Goal: Task Accomplishment & Management: Manage account settings

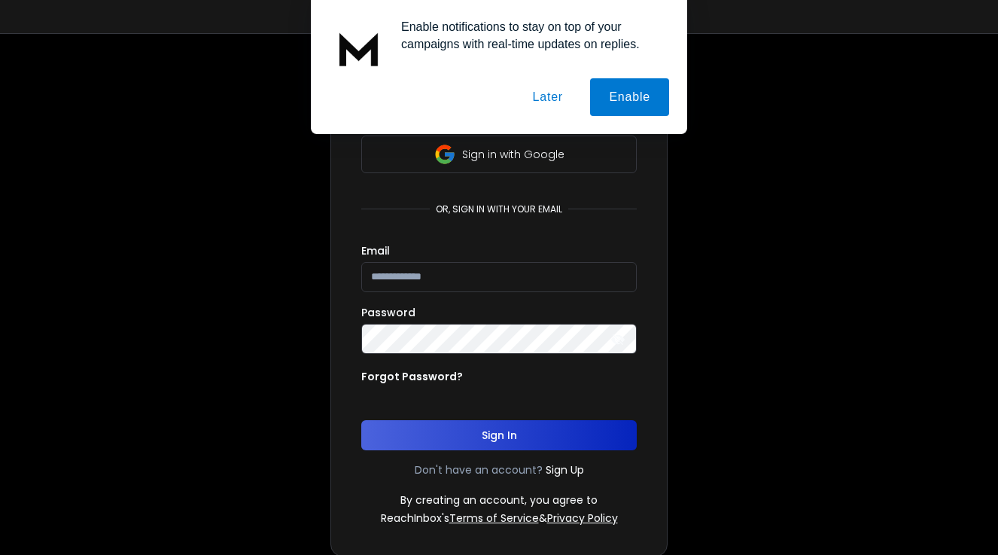
click at [358, 266] on div "Sign In Sign in with Google or, sign in with your email Email Password Forgot P…" at bounding box center [498, 310] width 337 height 492
click at [397, 275] on input "email" at bounding box center [498, 277] width 275 height 30
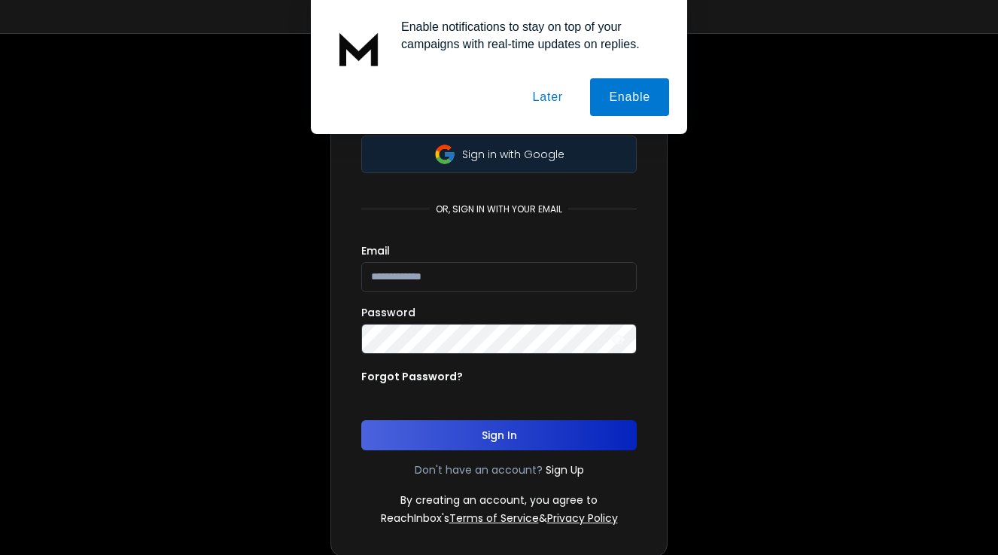
paste input "**********"
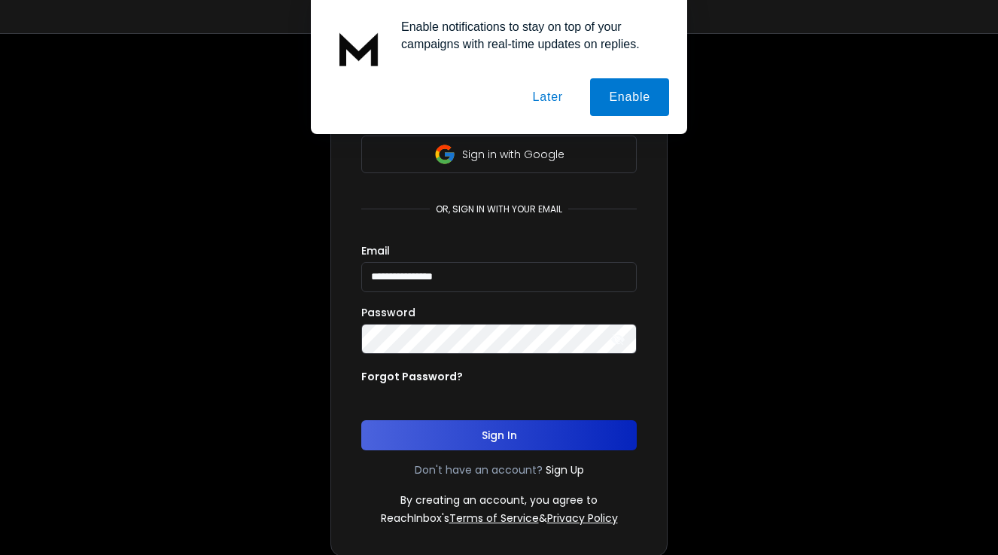
type input "**********"
click at [555, 98] on button "Later" at bounding box center [547, 97] width 68 height 38
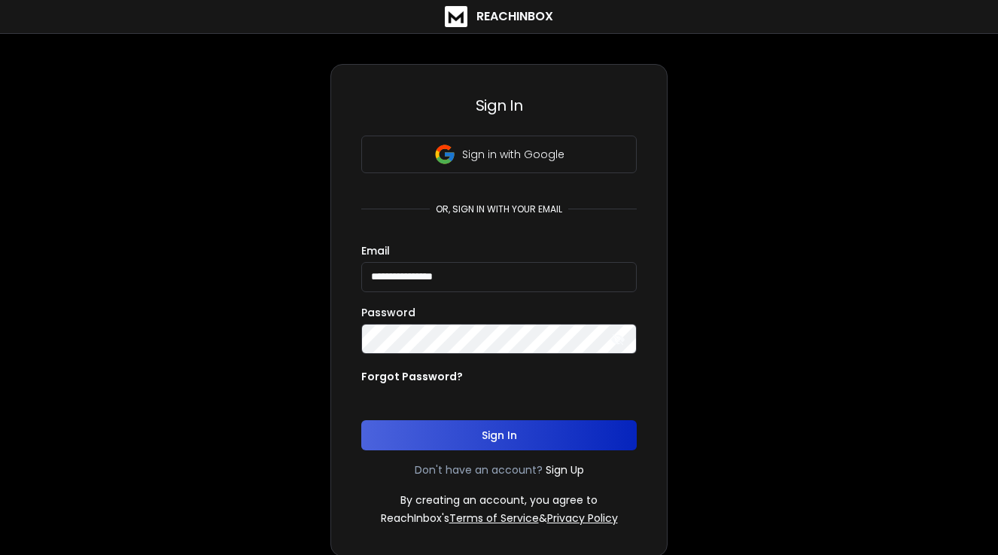
click at [420, 361] on form "**********" at bounding box center [498, 347] width 275 height 205
click at [516, 451] on div "**********" at bounding box center [498, 330] width 275 height 390
click at [516, 436] on button "Sign In" at bounding box center [498, 435] width 275 height 30
click at [499, 434] on button "Sign In" at bounding box center [498, 435] width 275 height 30
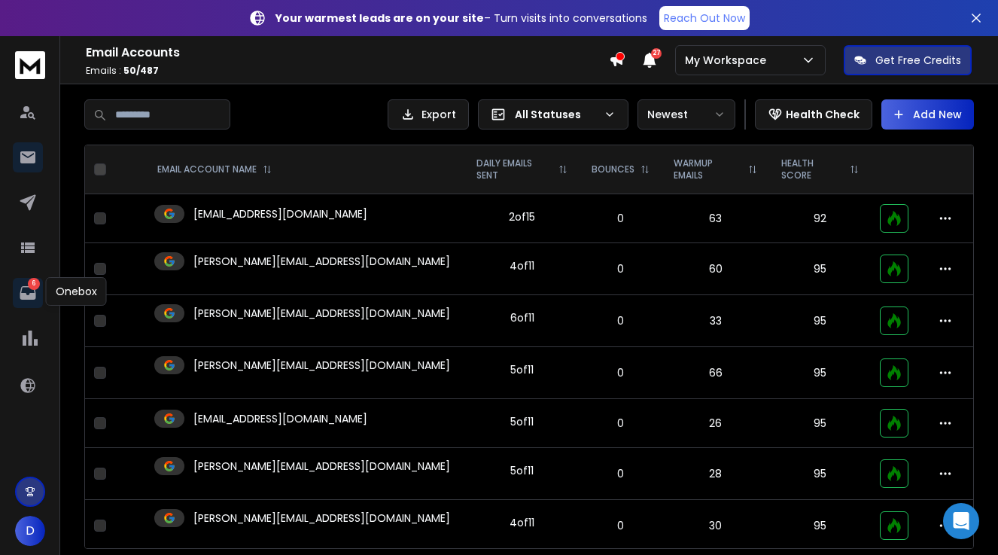
click at [17, 286] on link "6" at bounding box center [28, 293] width 30 height 30
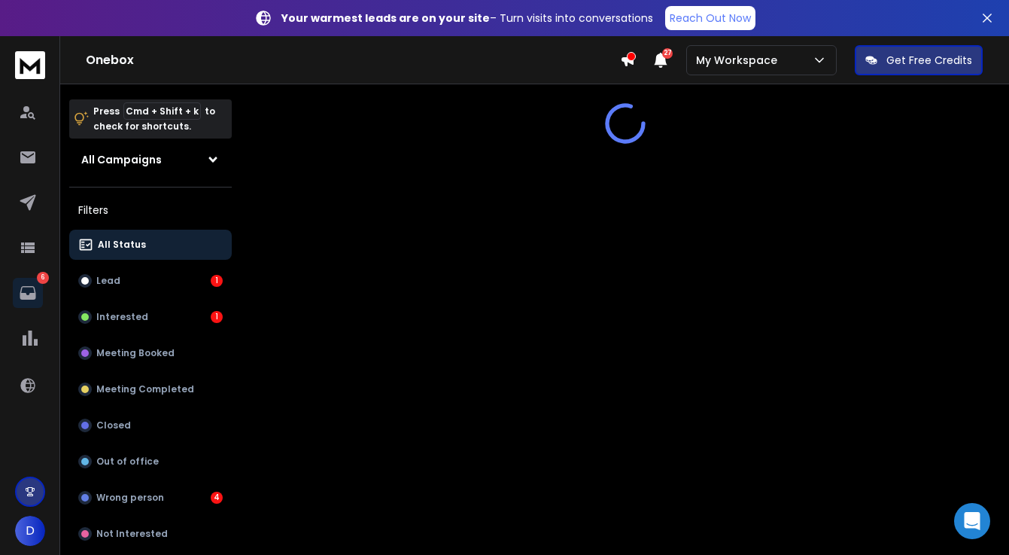
click at [39, 527] on span "D" at bounding box center [30, 531] width 30 height 30
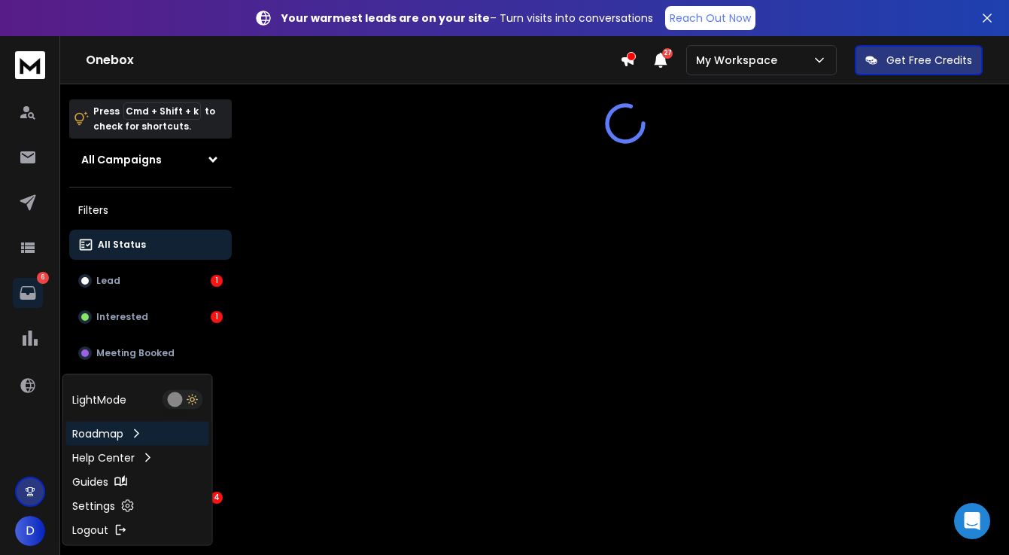
click at [184, 399] on button "button" at bounding box center [183, 400] width 41 height 20
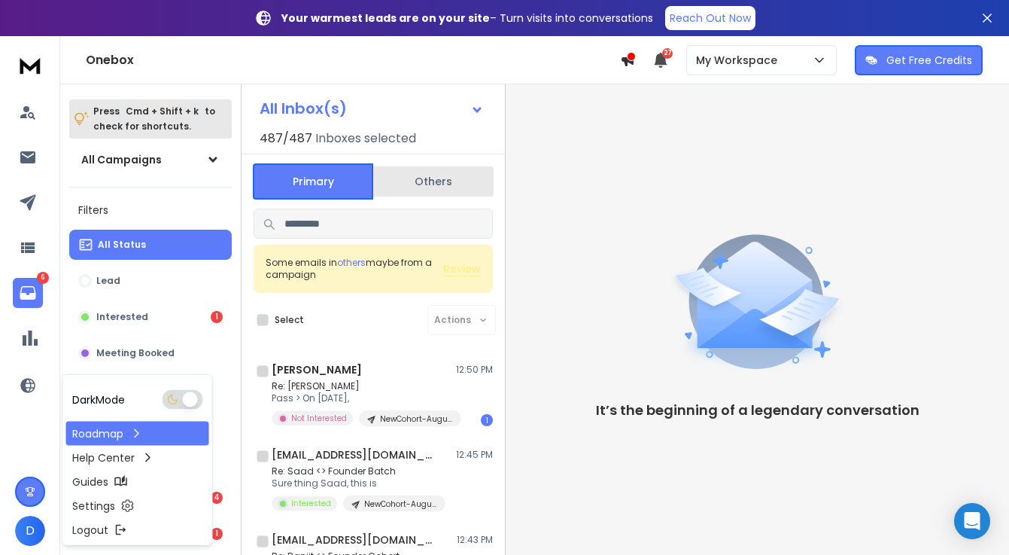
click at [449, 192] on button "Others" at bounding box center [433, 181] width 120 height 33
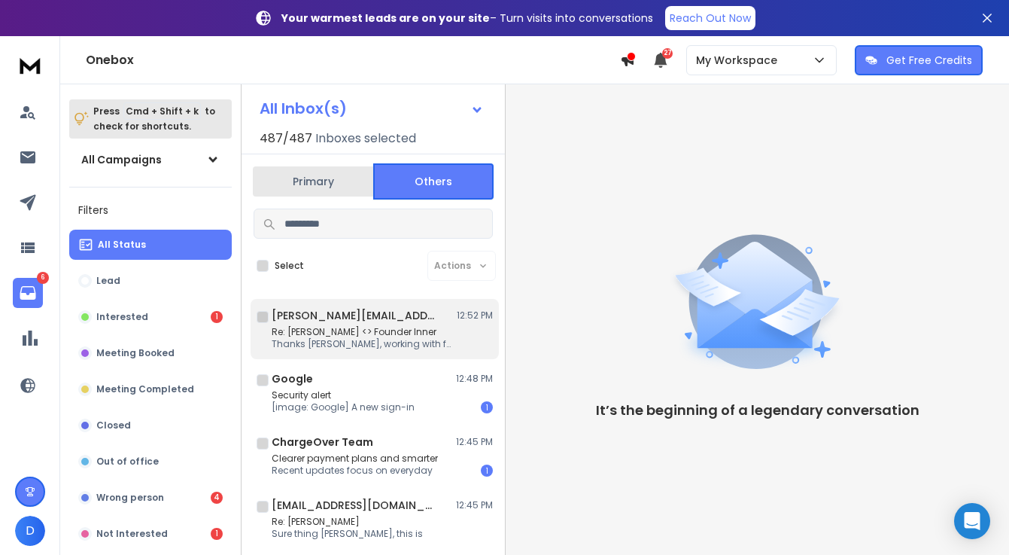
click at [452, 330] on div "Re: [PERSON_NAME] <> Founder Inner Thanks [PERSON_NAME], working with founders" at bounding box center [382, 338] width 221 height 24
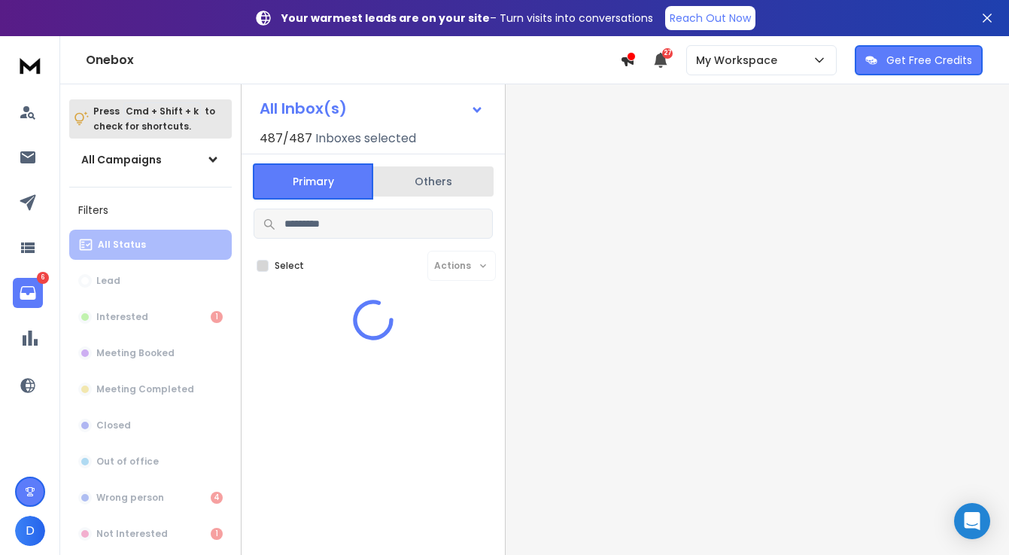
click at [320, 180] on button "Primary" at bounding box center [313, 181] width 120 height 36
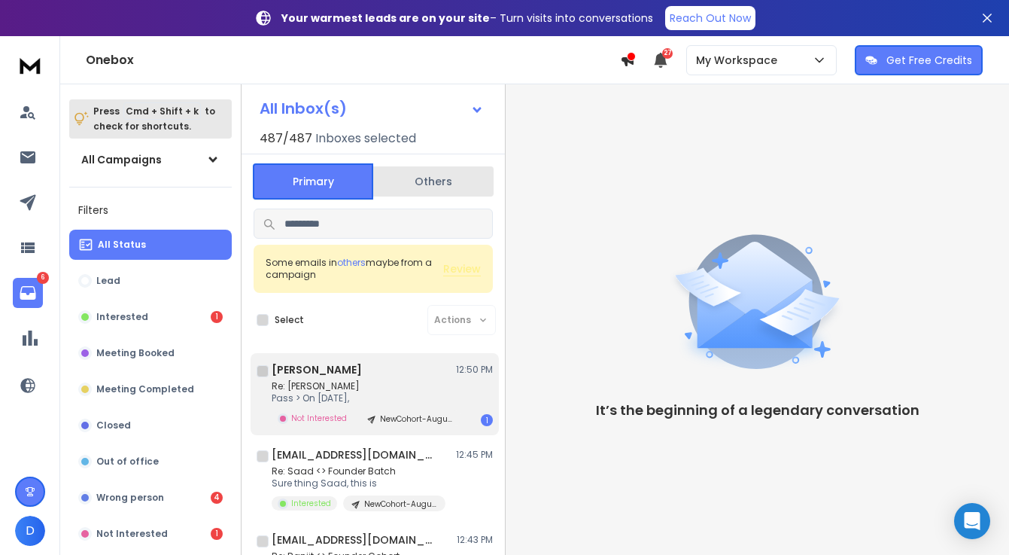
click at [380, 388] on p "Re: [PERSON_NAME]" at bounding box center [362, 386] width 181 height 12
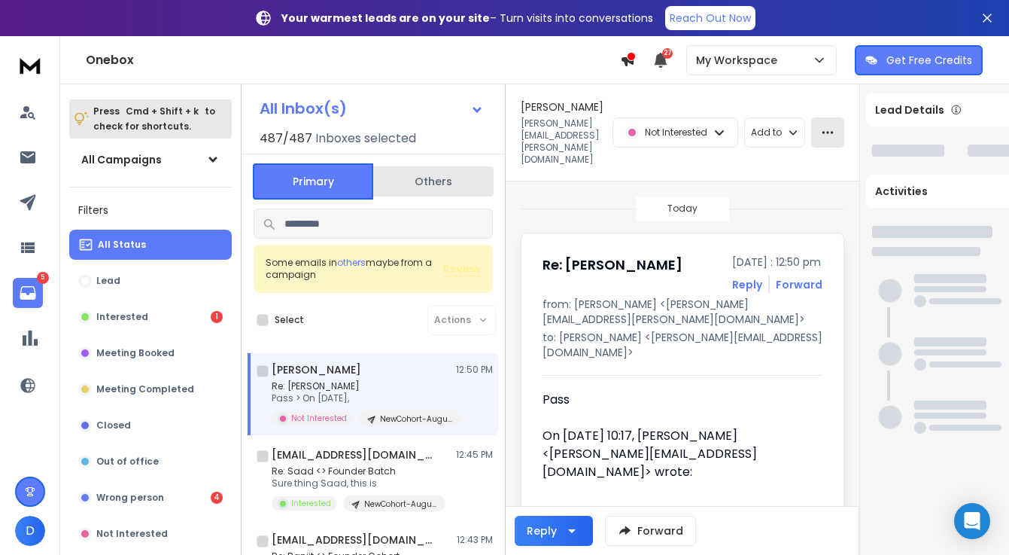
click at [844, 119] on button "button" at bounding box center [827, 132] width 33 height 30
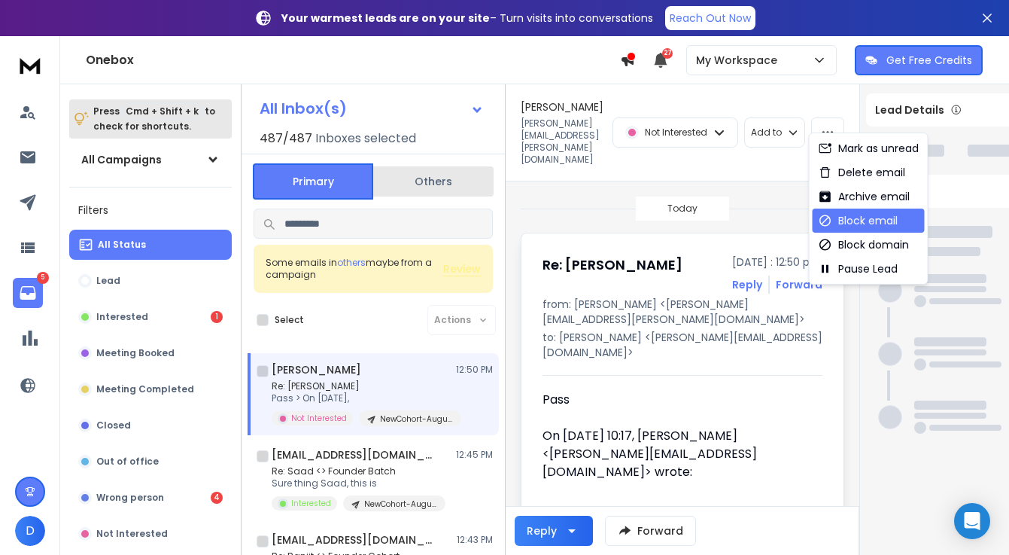
click at [858, 218] on div "Block email" at bounding box center [858, 220] width 79 height 15
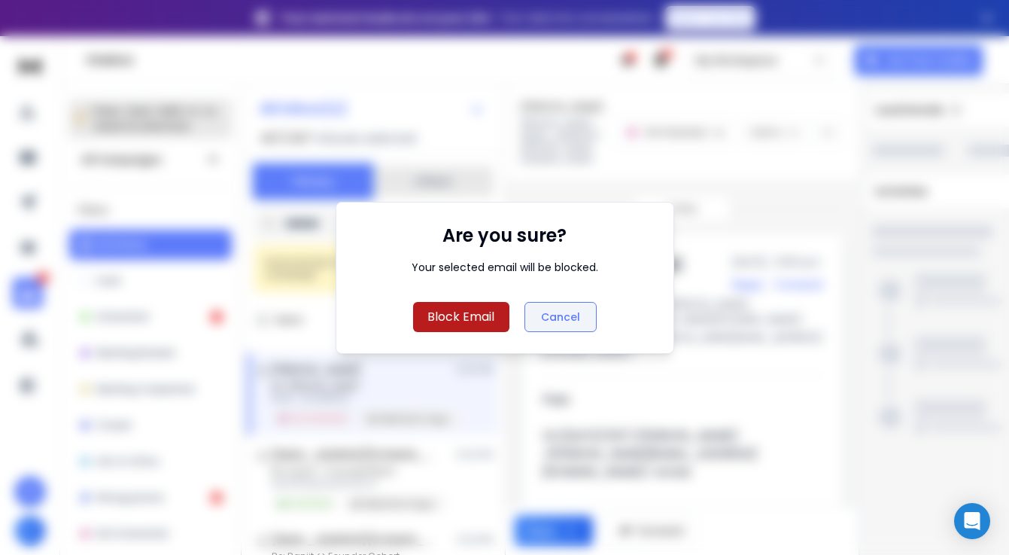
click at [425, 320] on button "Block Email" at bounding box center [461, 317] width 96 height 30
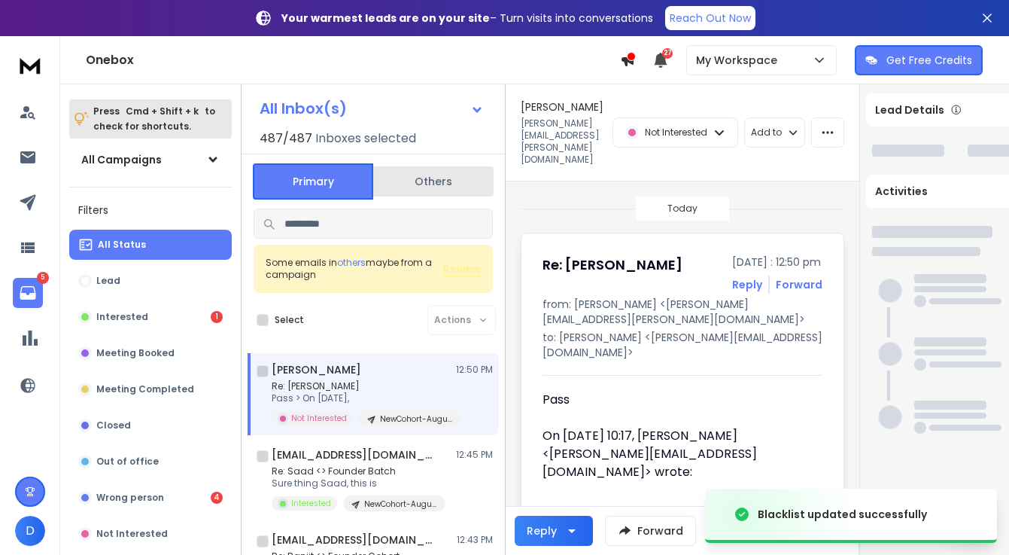
click at [859, 99] on div "[PERSON_NAME] [PERSON_NAME] [PERSON_NAME][EMAIL_ADDRESS][PERSON_NAME][DOMAIN_NA…" at bounding box center [683, 132] width 354 height 97
click at [844, 117] on button "button" at bounding box center [827, 132] width 33 height 30
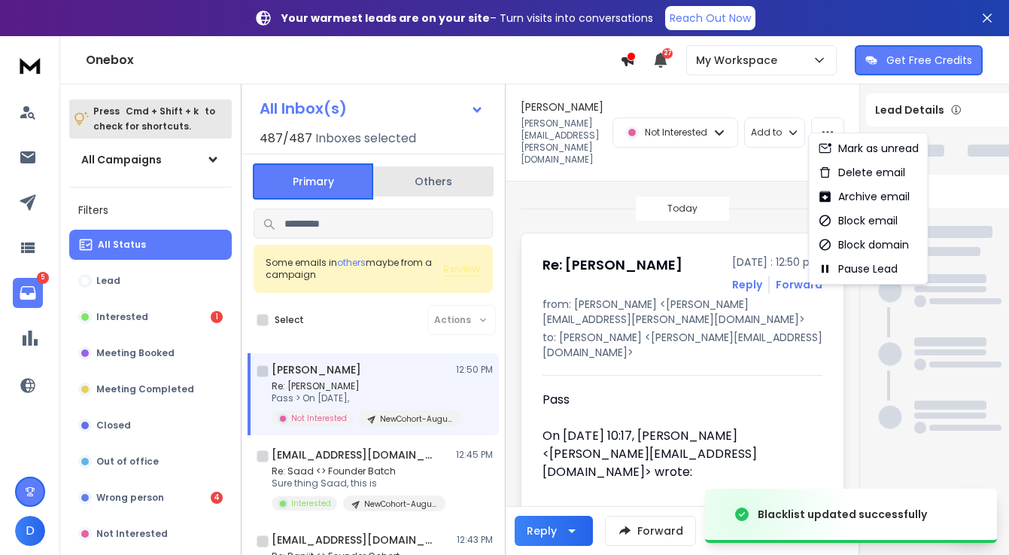
click at [852, 173] on div "Delete email" at bounding box center [862, 172] width 87 height 15
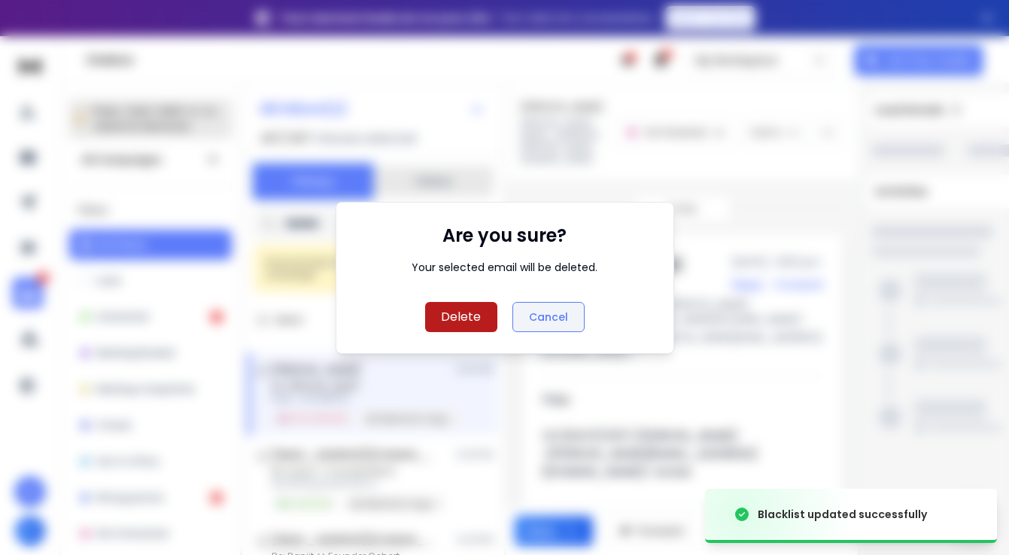
click at [473, 312] on button "Delete" at bounding box center [461, 317] width 72 height 30
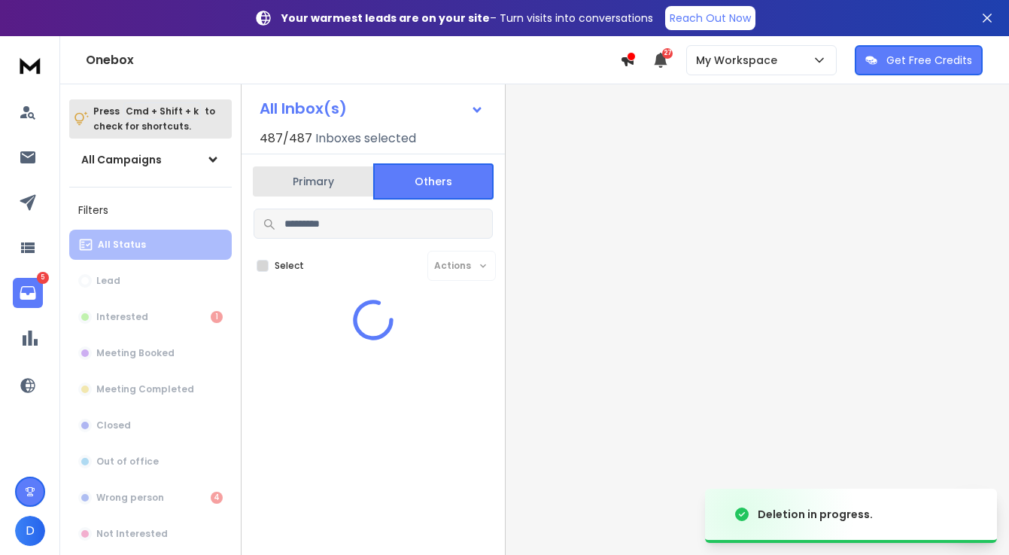
click at [400, 179] on button "Others" at bounding box center [433, 181] width 120 height 36
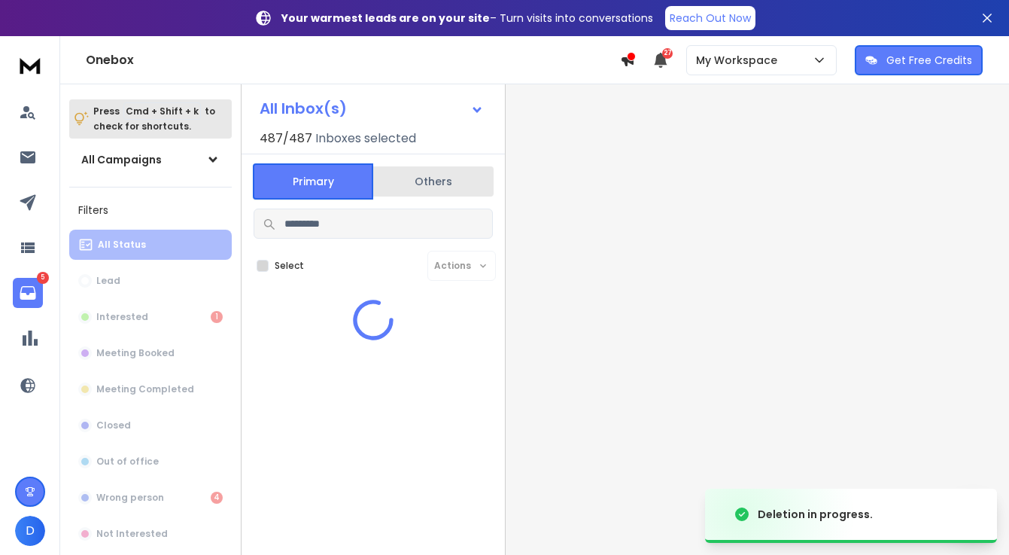
click at [306, 180] on button "Primary" at bounding box center [313, 181] width 120 height 36
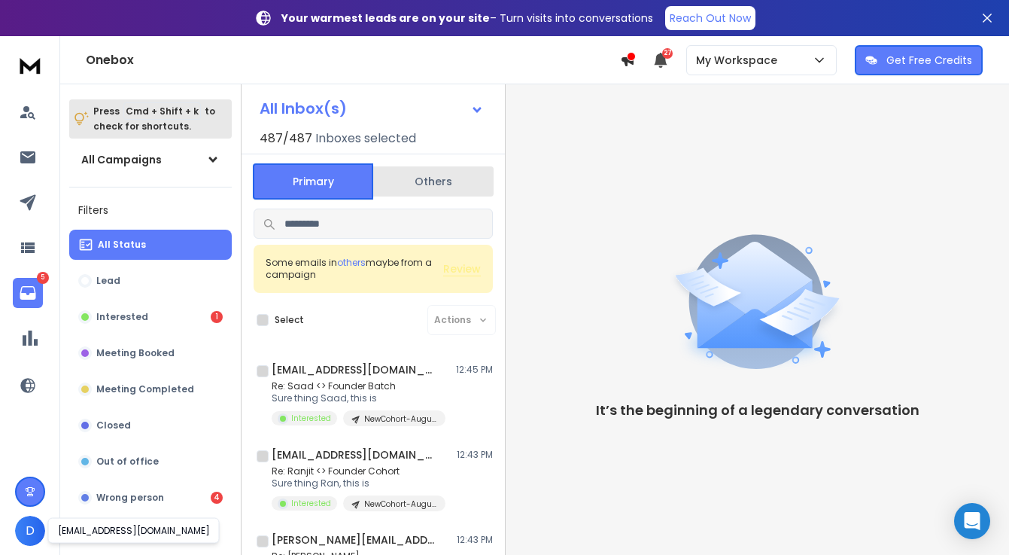
click at [26, 541] on span "D" at bounding box center [30, 531] width 30 height 30
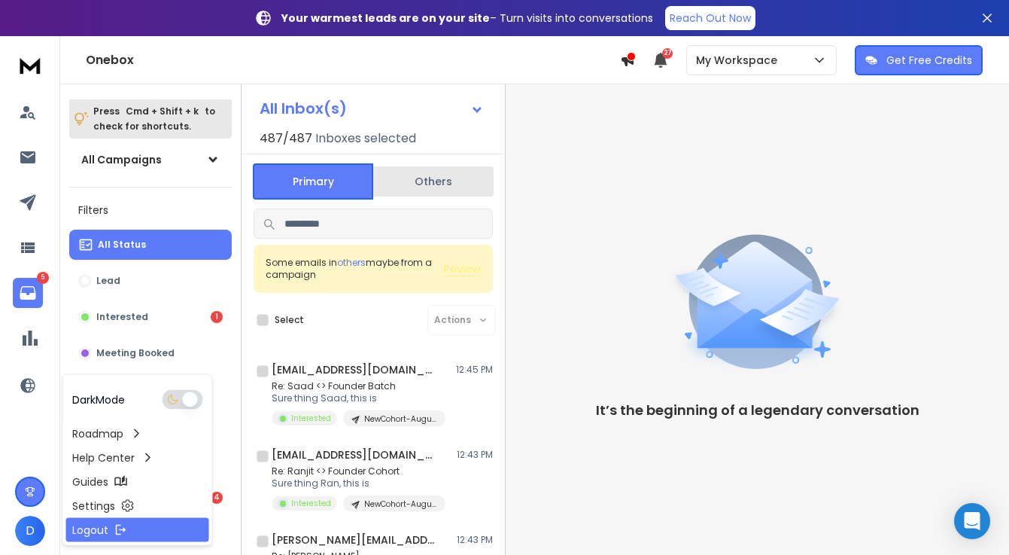
click at [111, 531] on div "Logout" at bounding box center [137, 530] width 143 height 24
